Goal: Task Accomplishment & Management: Use online tool/utility

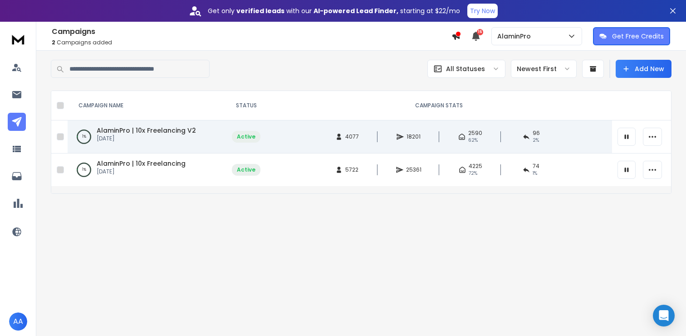
click at [152, 129] on span "AlaminPro | 10x Freelancing V2" at bounding box center [146, 130] width 99 height 9
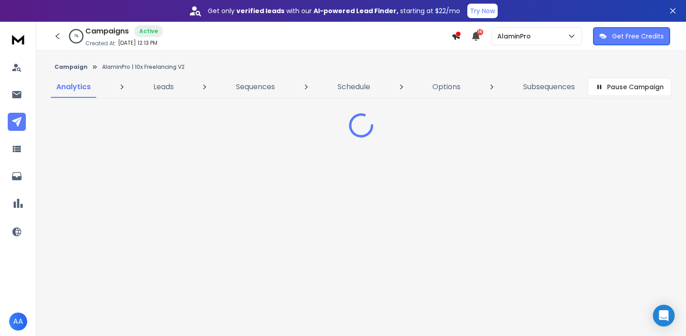
click at [174, 75] on div "Campaign AlaminPro | 10x Freelancing V2 Analytics Leads Sequences Schedule Opti…" at bounding box center [361, 79] width 620 height 39
click at [160, 92] on p "Leads" at bounding box center [163, 87] width 20 height 11
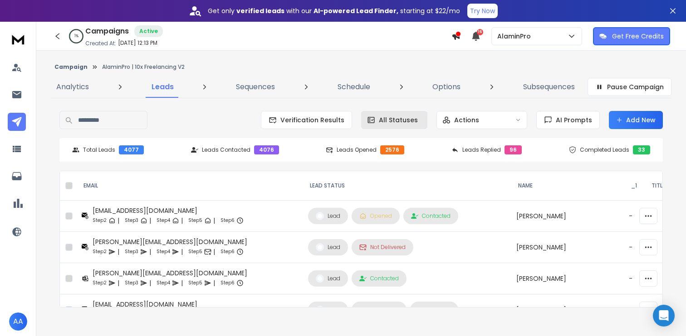
click at [414, 118] on p "All Statuses" at bounding box center [398, 120] width 39 height 9
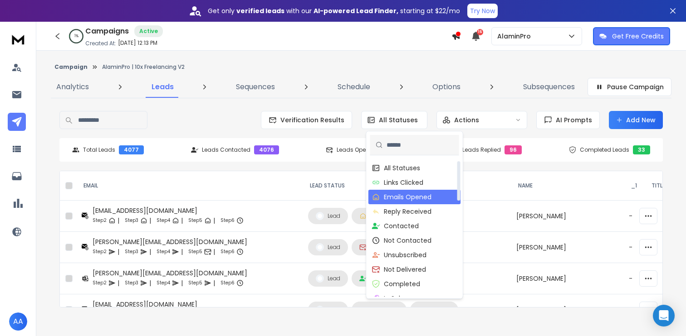
click at [404, 196] on p "Emails Opened" at bounding box center [408, 197] width 48 height 9
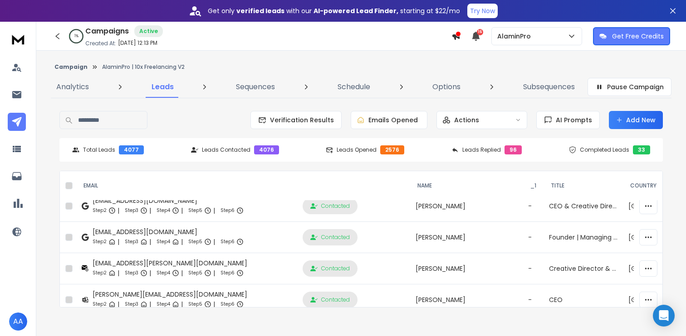
scroll to position [0, 101]
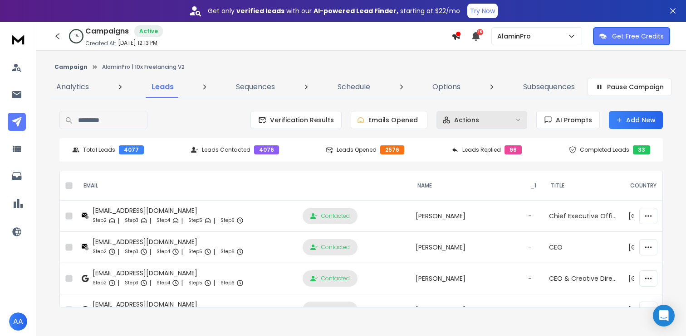
click at [489, 122] on div "Actions" at bounding box center [476, 120] width 69 height 9
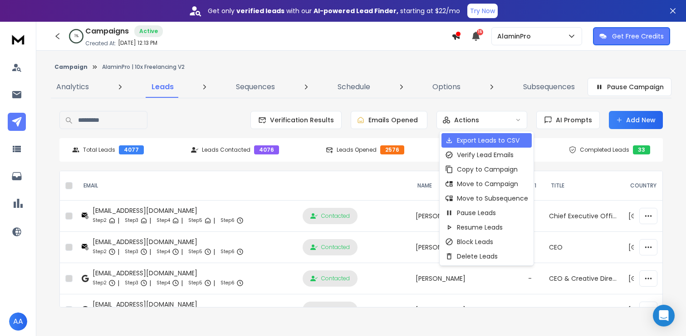
click at [482, 138] on p "Export Leads to CSV" at bounding box center [488, 140] width 63 height 9
